Goal: Navigation & Orientation: Find specific page/section

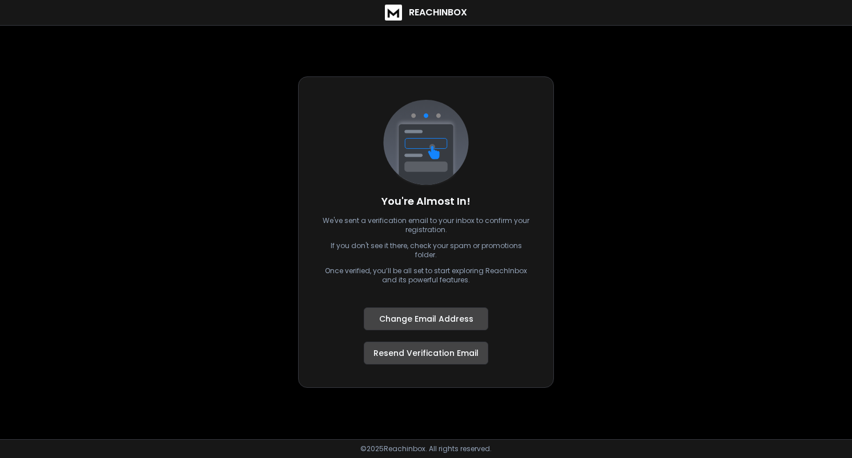
click at [200, 114] on div "Welcome to ReachInbox 10x your leads, meetings and deals. You're Almost In! We'…" at bounding box center [426, 233] width 852 height 368
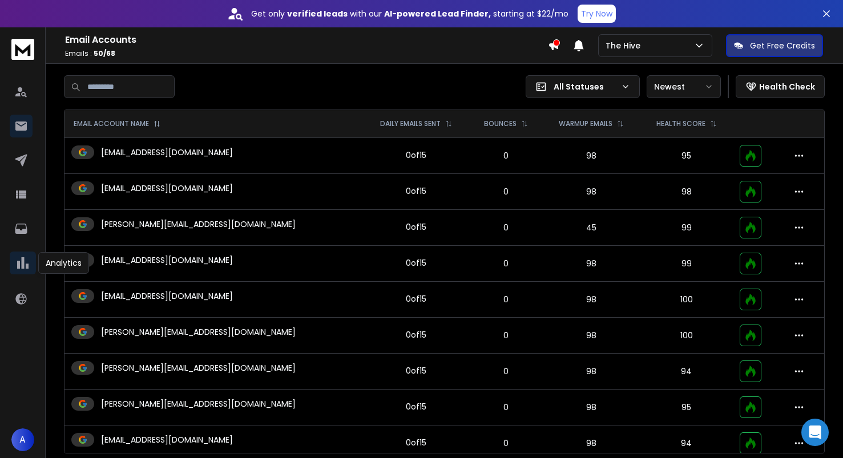
click at [24, 266] on icon at bounding box center [22, 263] width 17 height 17
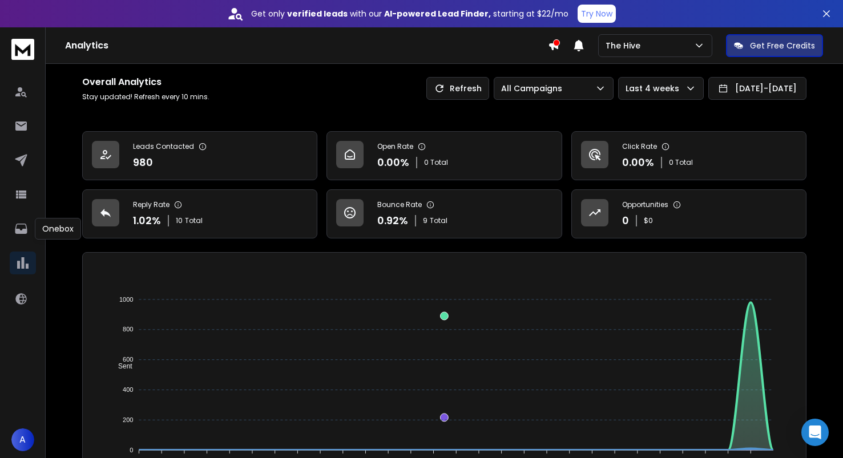
click at [32, 235] on div at bounding box center [23, 231] width 26 height 27
click at [29, 232] on link at bounding box center [21, 229] width 23 height 23
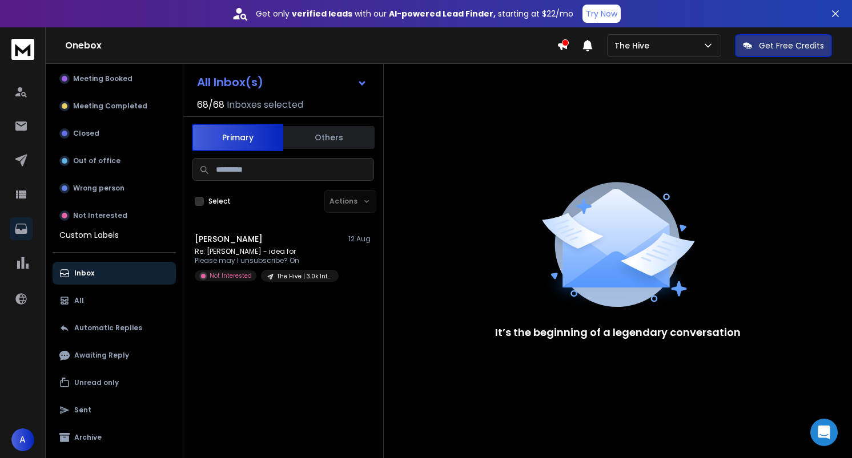
scroll to position [192, 0]
click at [102, 327] on p "Automatic Replies" at bounding box center [108, 328] width 68 height 9
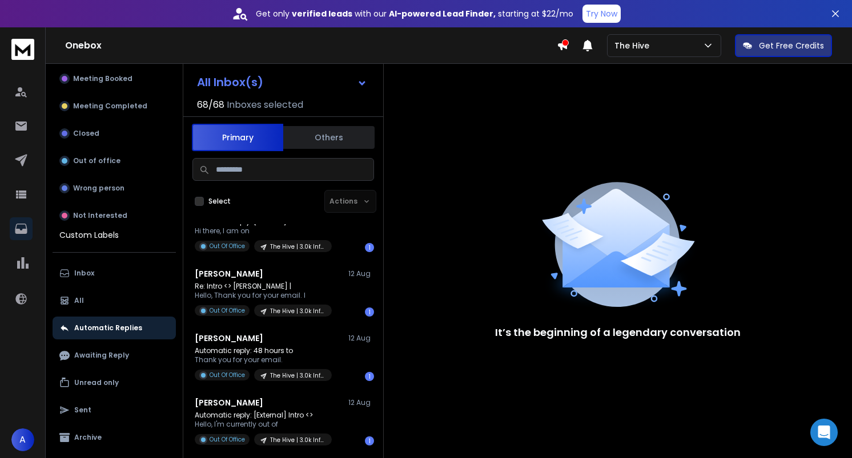
scroll to position [0, 0]
